Goal: Task Accomplishment & Management: Manage account settings

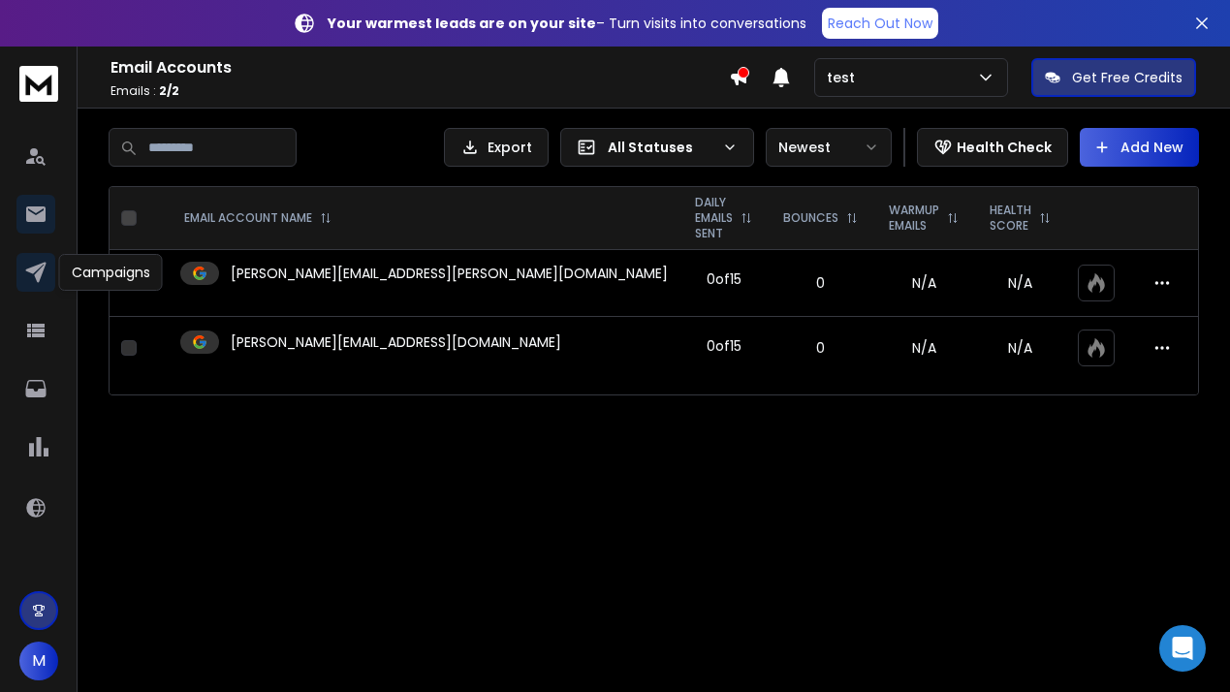
click at [36, 270] on icon at bounding box center [35, 272] width 20 height 20
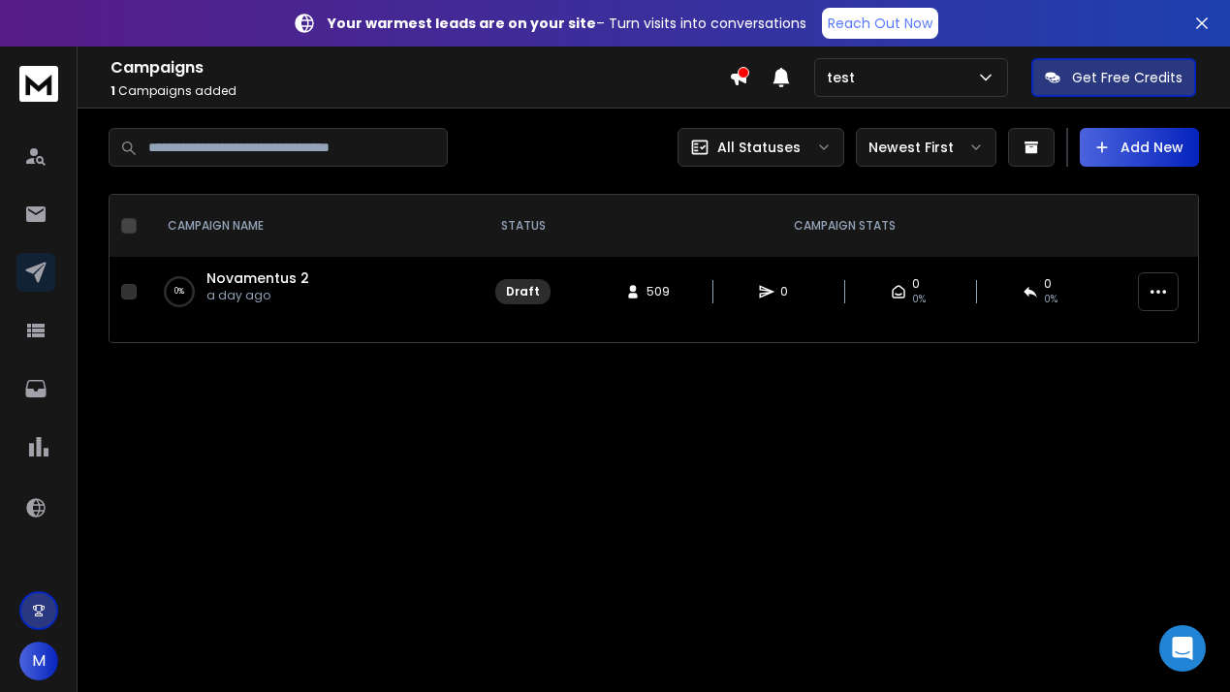
click at [323, 297] on div "0 % Novamentus 2 a day ago" at bounding box center [314, 292] width 301 height 47
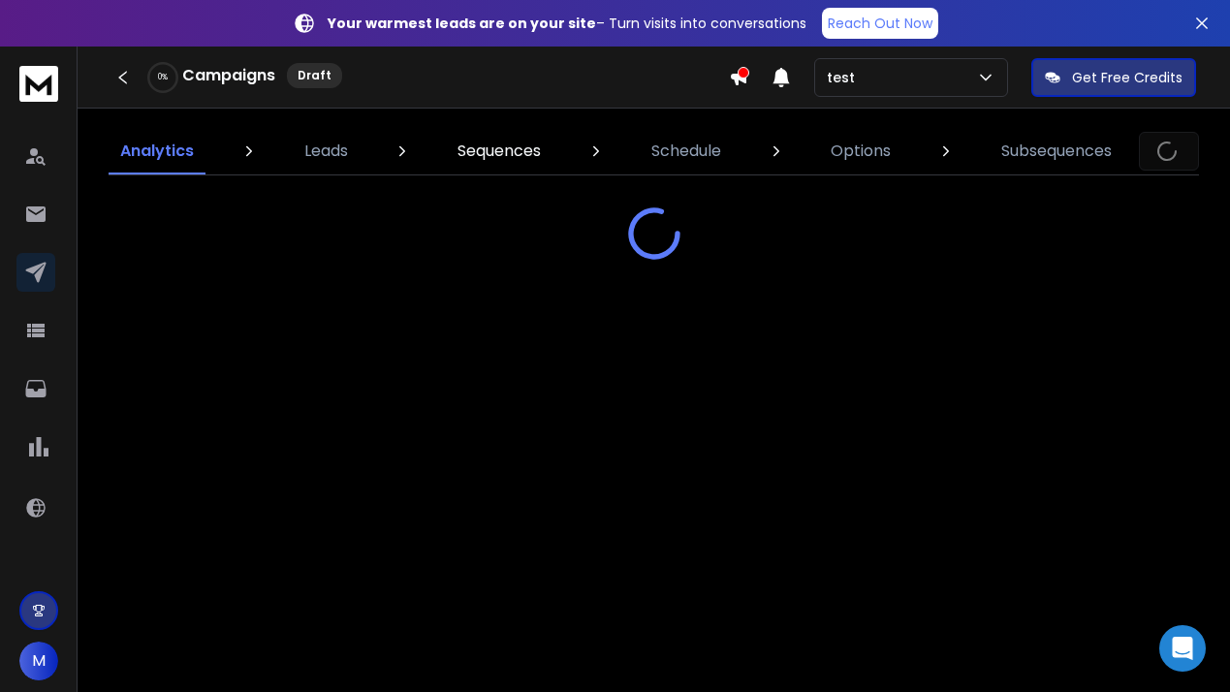
click at [530, 154] on p "Sequences" at bounding box center [499, 151] width 83 height 23
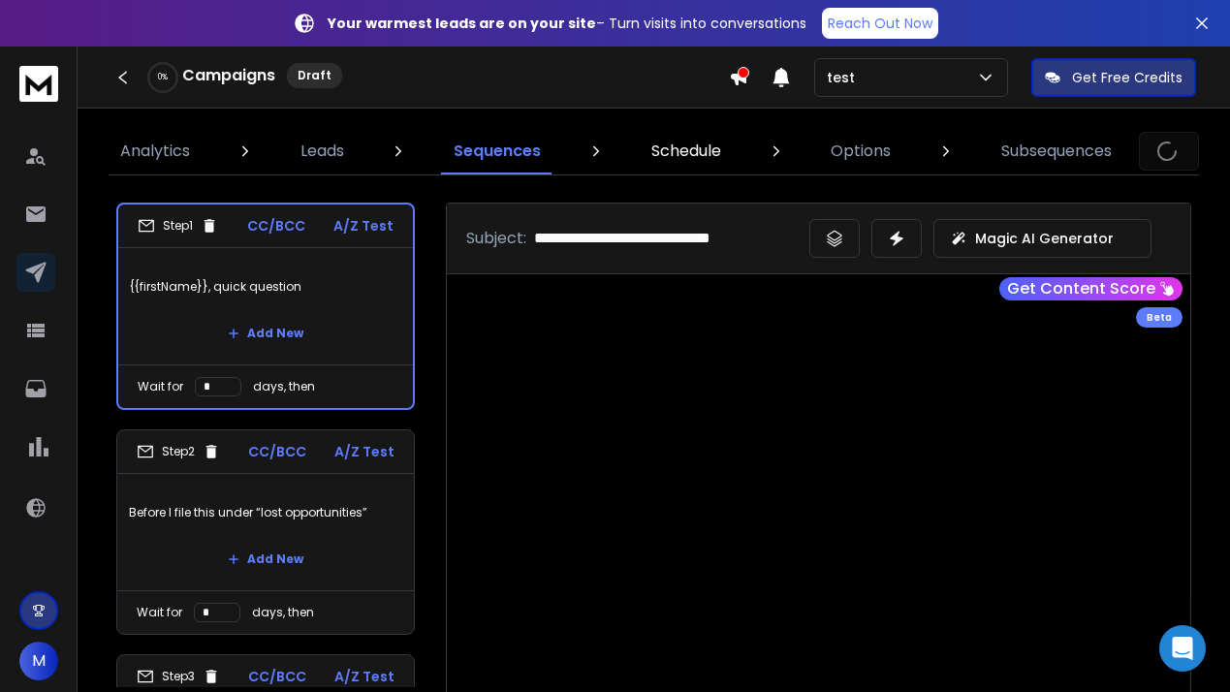
click at [675, 152] on p "Schedule" at bounding box center [686, 151] width 70 height 23
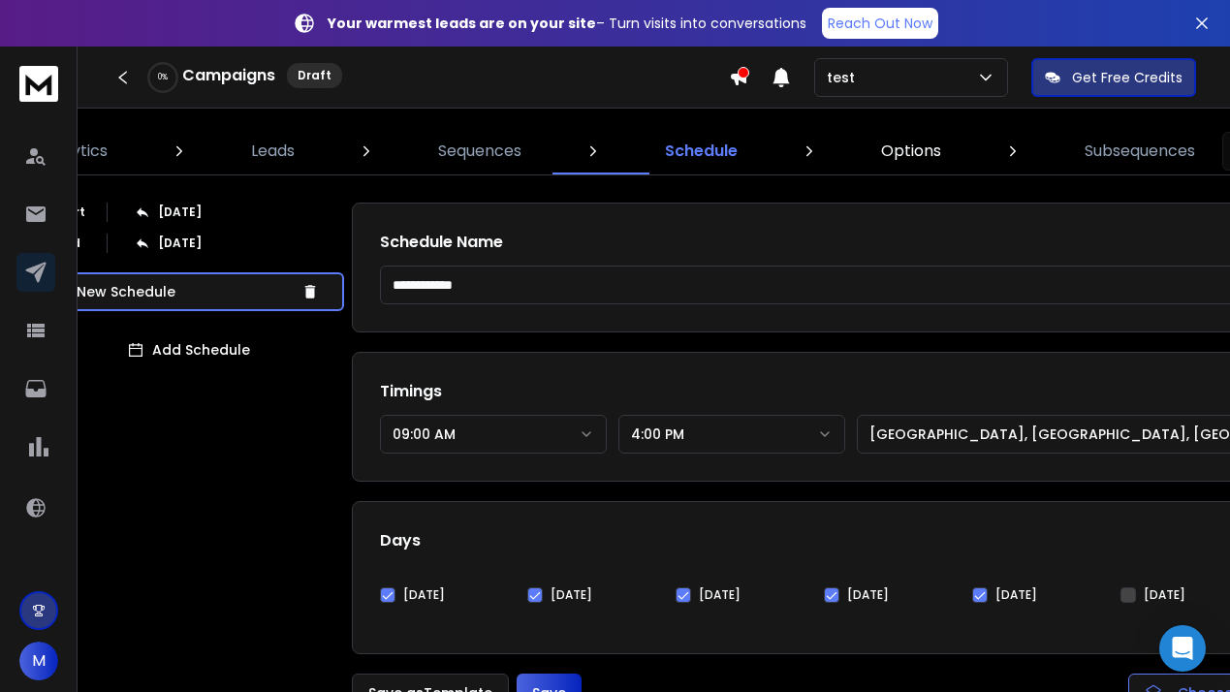
click at [881, 156] on p "Options" at bounding box center [911, 151] width 60 height 23
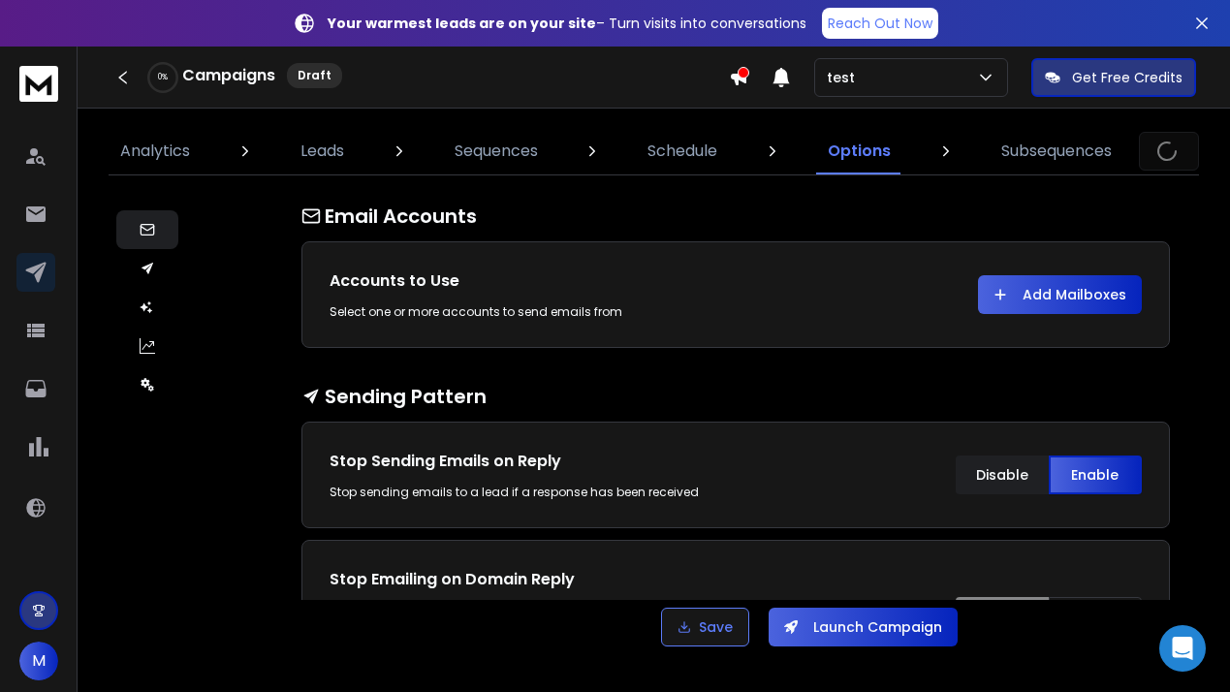
click at [1002, 304] on button "Add Mailboxes" at bounding box center [1060, 294] width 164 height 39
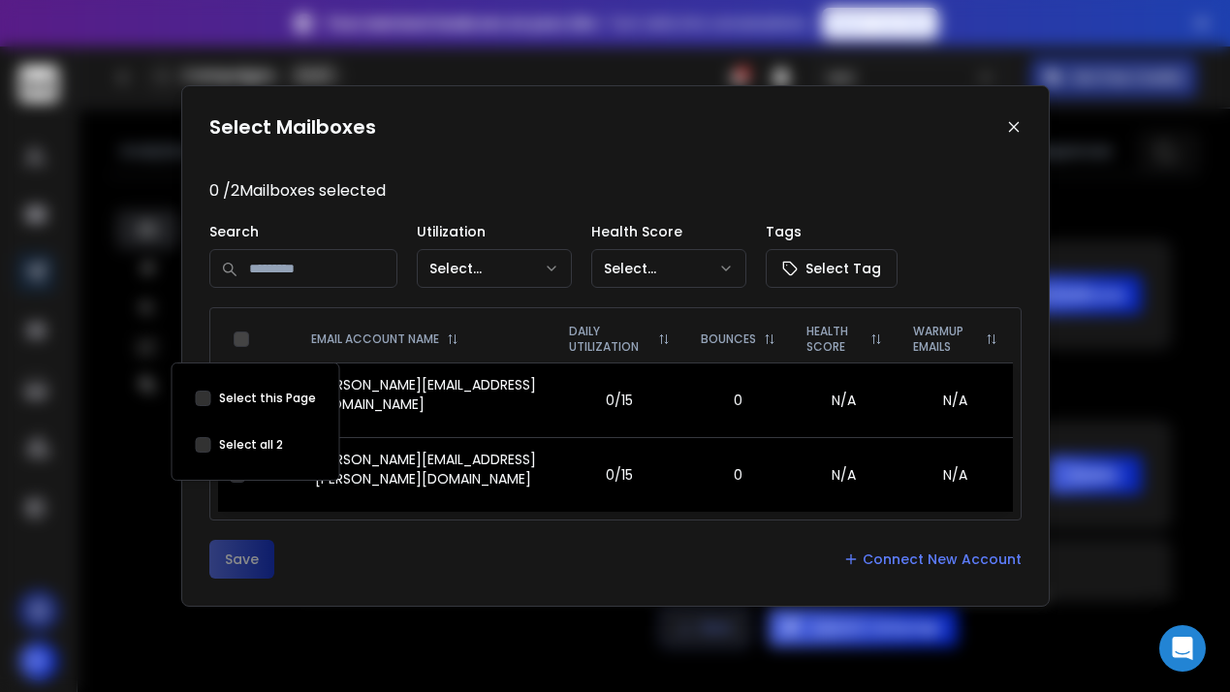
click at [241, 347] on button "Select this Page" at bounding box center [242, 340] width 16 height 16
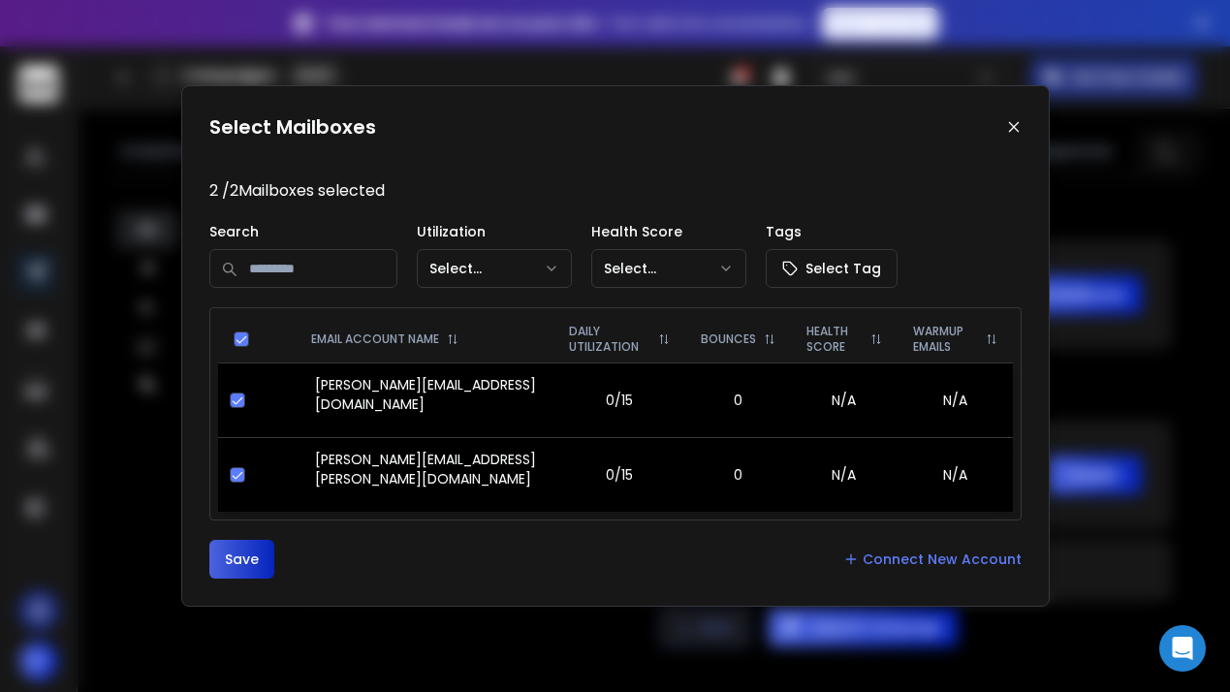
click at [234, 548] on button "Save" at bounding box center [241, 559] width 65 height 39
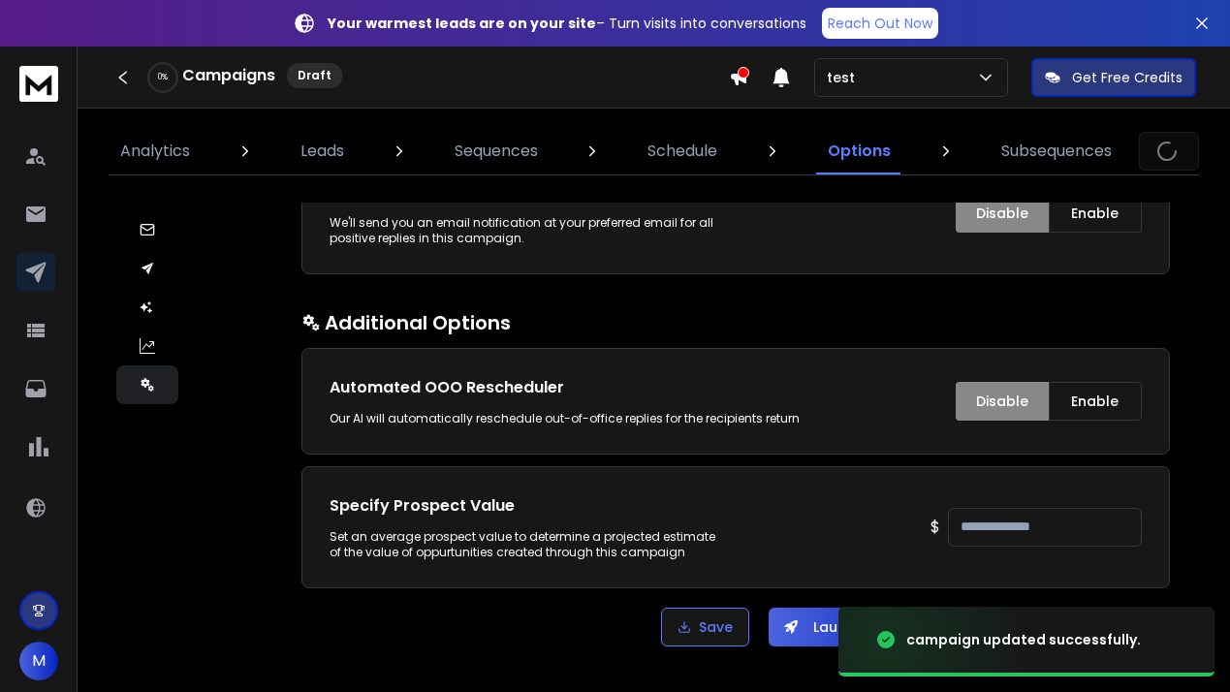
scroll to position [3694, 0]
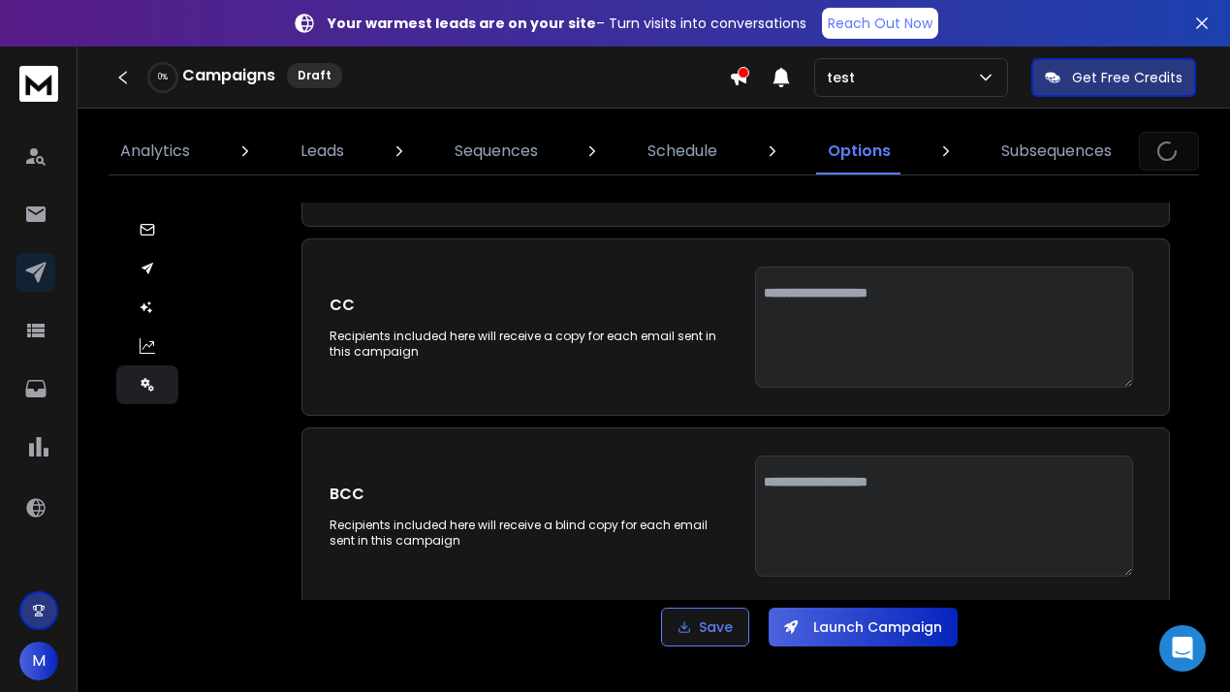
click at [822, 630] on button "Launch Campaign" at bounding box center [863, 627] width 189 height 39
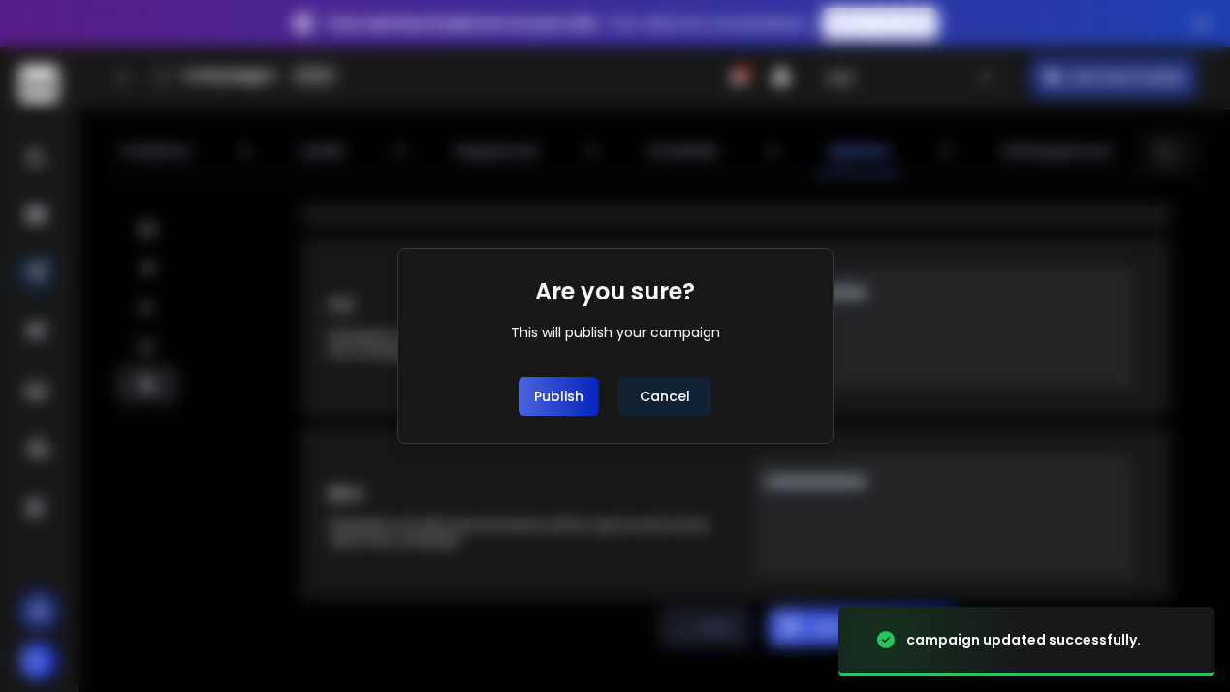
click at [539, 400] on button "Publish" at bounding box center [559, 396] width 80 height 39
